Goal: Task Accomplishment & Management: Use online tool/utility

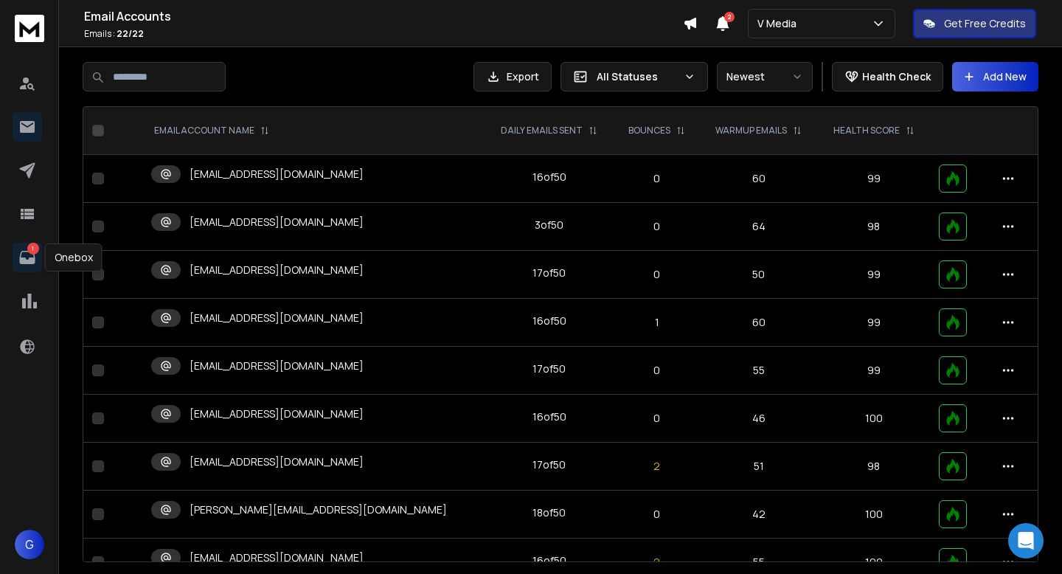
click at [21, 254] on icon at bounding box center [26, 257] width 15 height 13
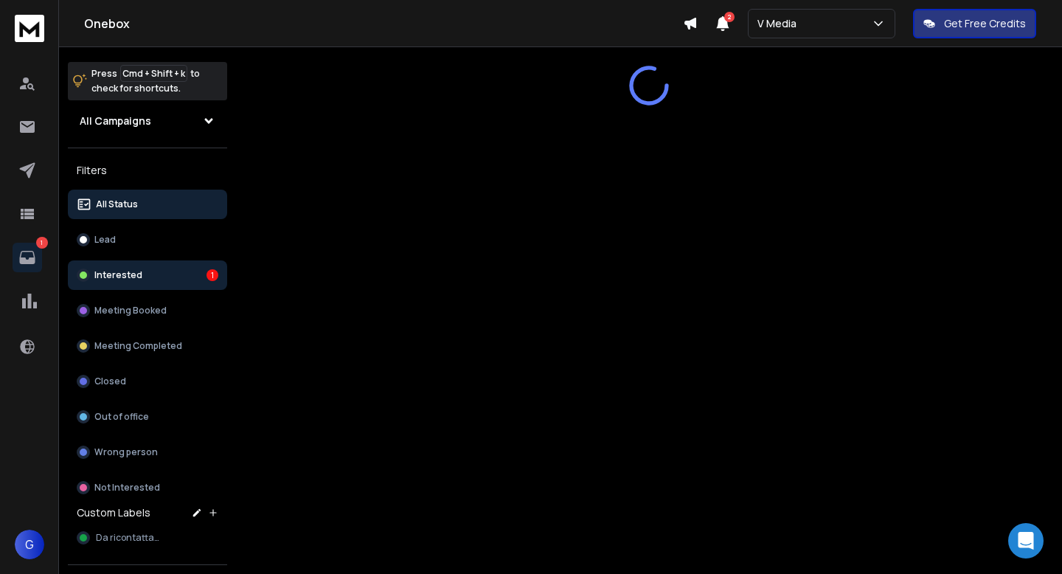
click at [119, 282] on button "Interested 1" at bounding box center [147, 274] width 159 height 29
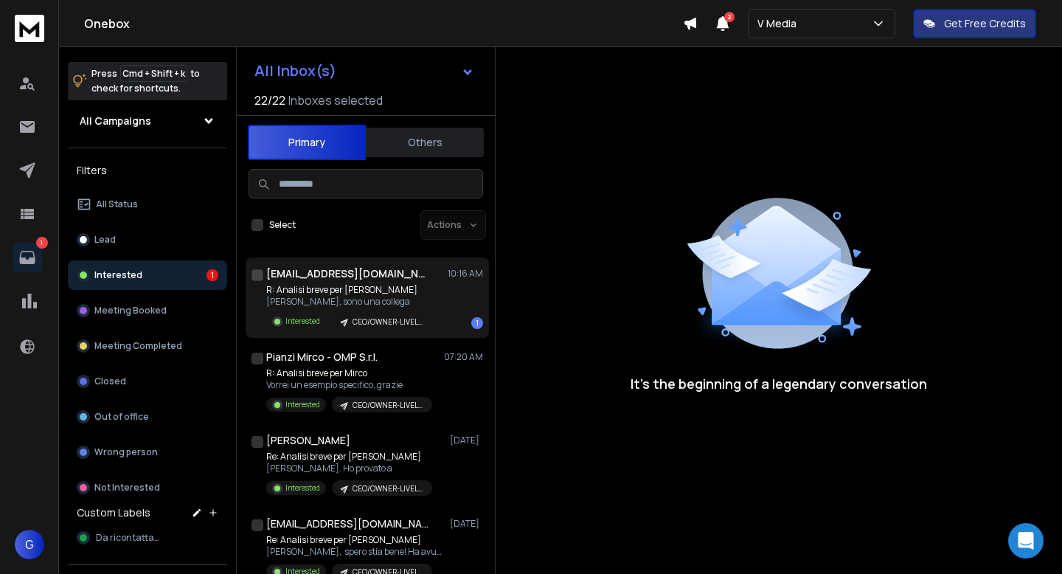
click at [319, 290] on p "R: Analisi breve per [PERSON_NAME]" at bounding box center [349, 290] width 166 height 12
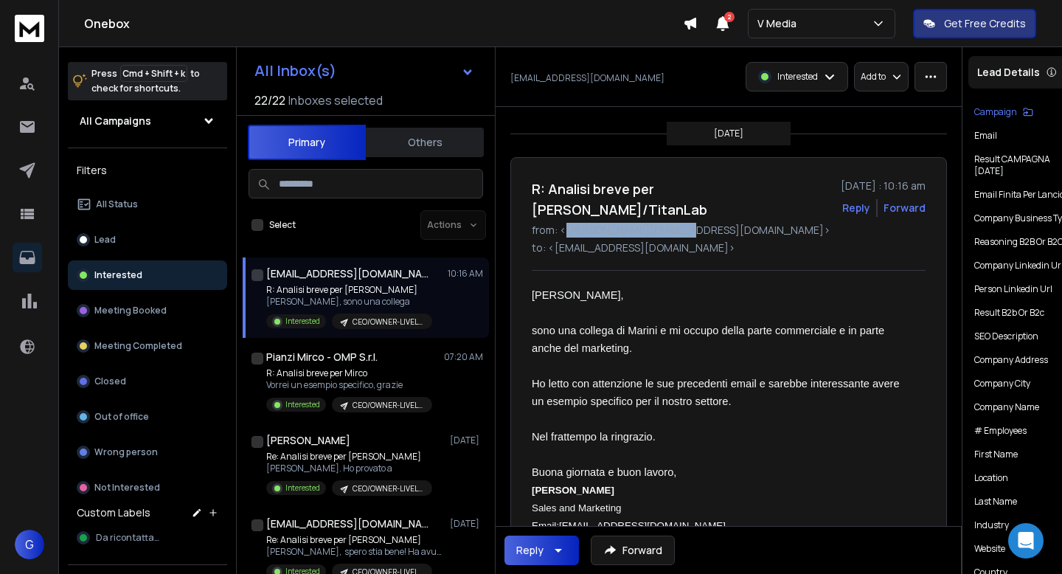
drag, startPoint x: 566, startPoint y: 233, endPoint x: 667, endPoint y: 232, distance: 100.3
click at [667, 232] on p "from: <[PERSON_NAME][EMAIL_ADDRESS][DOMAIN_NAME]>" at bounding box center [729, 230] width 394 height 15
copy p "[EMAIL_ADDRESS][DOMAIN_NAME]"
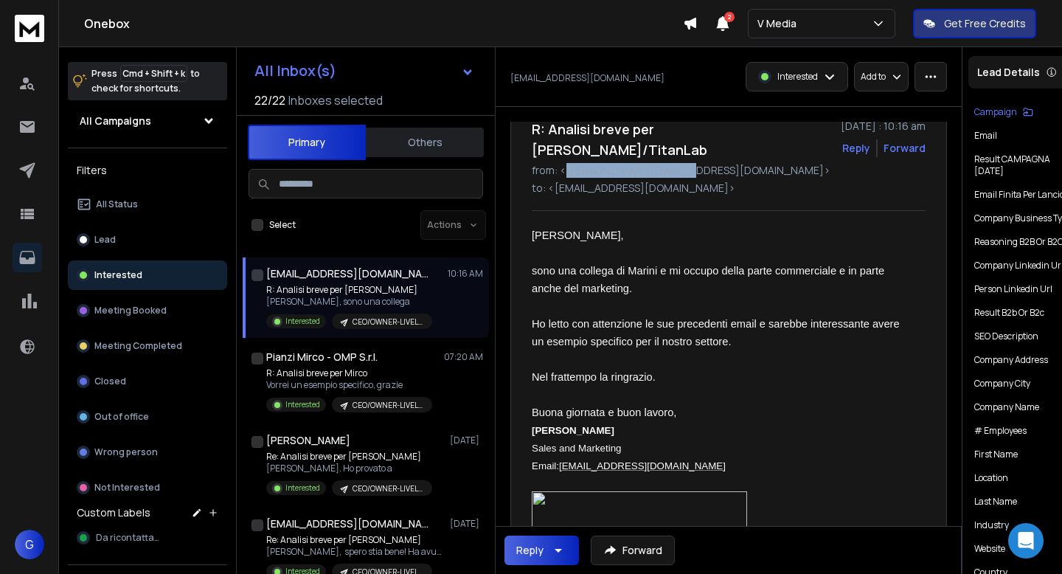
scroll to position [69, 0]
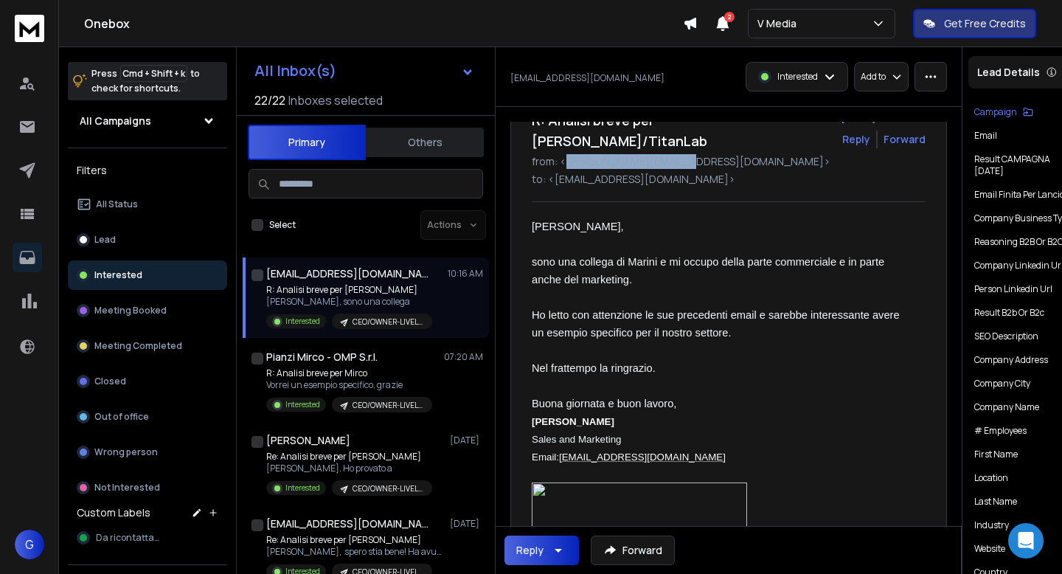
drag, startPoint x: 633, startPoint y: 438, endPoint x: 528, endPoint y: 437, distance: 105.4
copy span "Sales and Marketing"
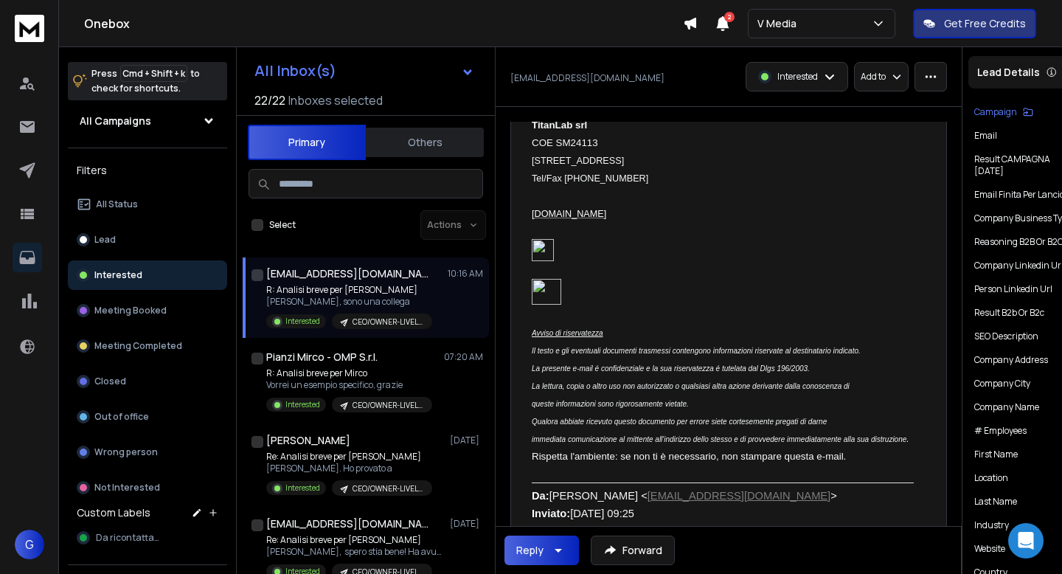
scroll to position [0, 0]
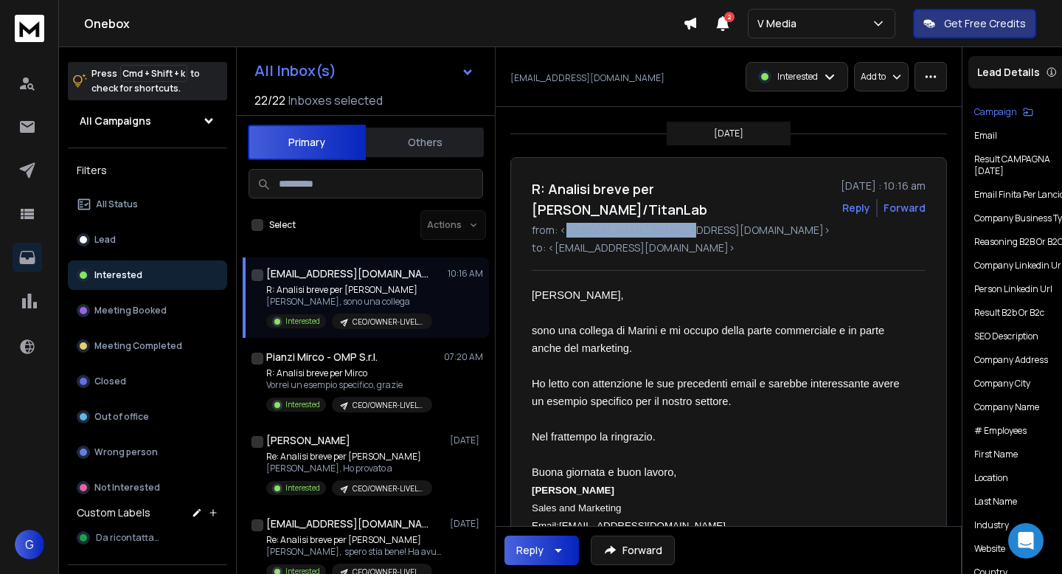
drag, startPoint x: 576, startPoint y: 213, endPoint x: 655, endPoint y: 213, distance: 78.9
click at [655, 213] on h1 "R: Analisi breve per [PERSON_NAME]/TitanLab" at bounding box center [682, 198] width 300 height 41
copy h1 "TitanLab"
